Goal: Communication & Community: Answer question/provide support

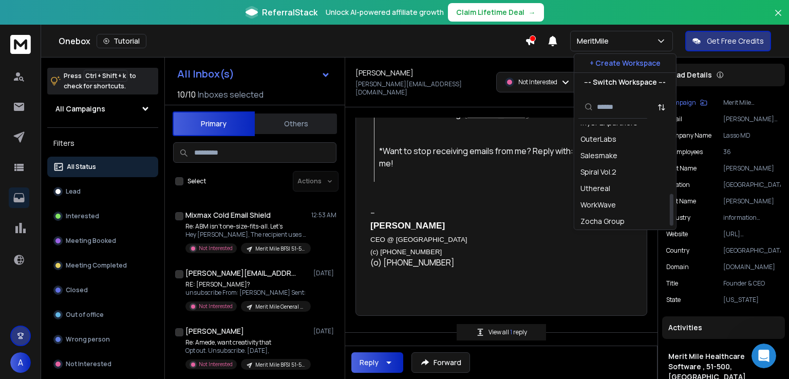
scroll to position [226, 0]
click at [608, 159] on div "Salesmake" at bounding box center [625, 153] width 98 height 16
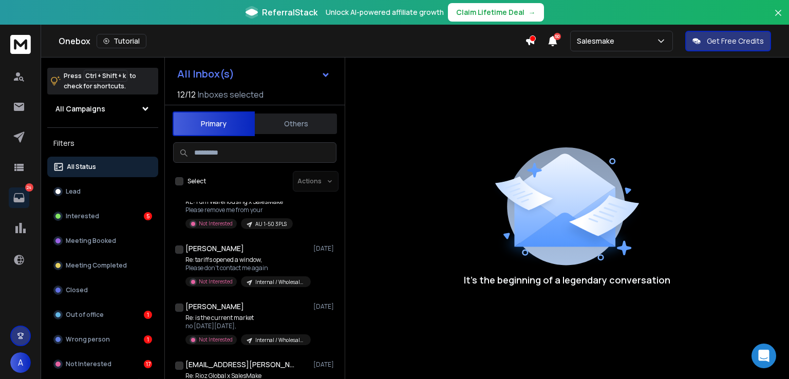
scroll to position [257, 0]
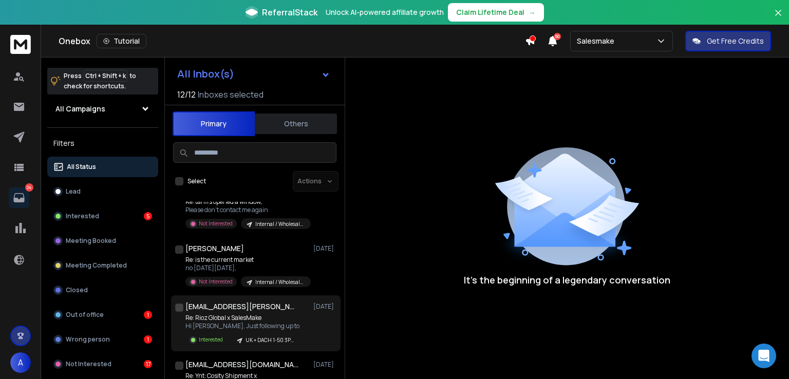
click at [254, 330] on p "Hi [PERSON_NAME], Just following up to" at bounding box center [243, 326] width 116 height 8
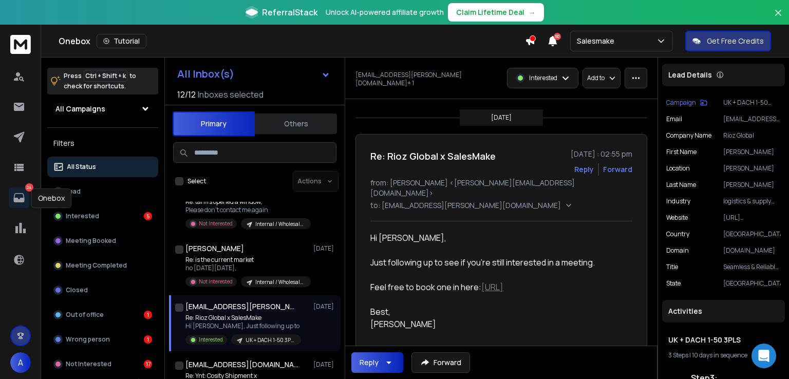
click at [16, 190] on link "24" at bounding box center [19, 197] width 21 height 21
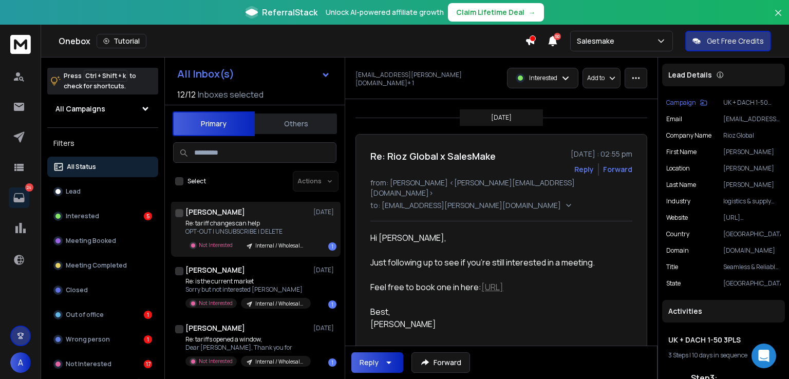
scroll to position [0, 0]
